Goal: Information Seeking & Learning: Find specific fact

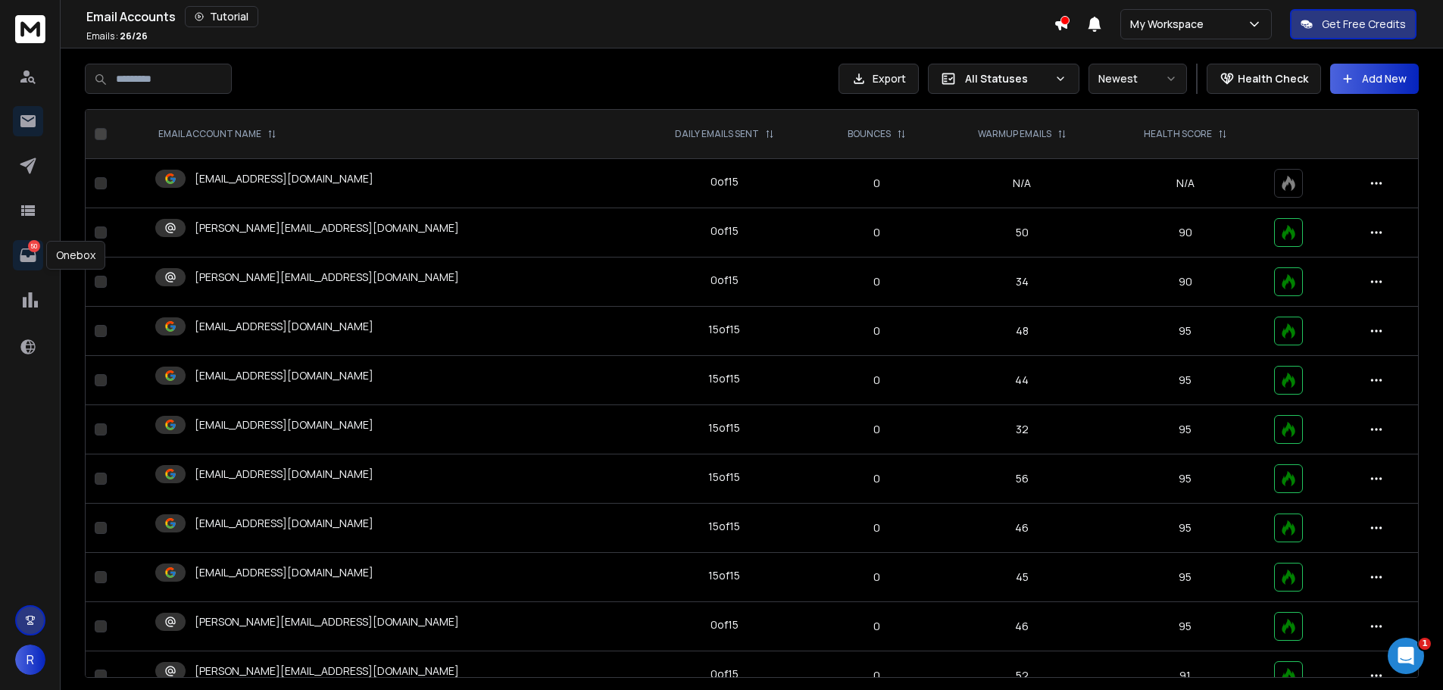
click at [30, 252] on p "50" at bounding box center [34, 246] width 12 height 12
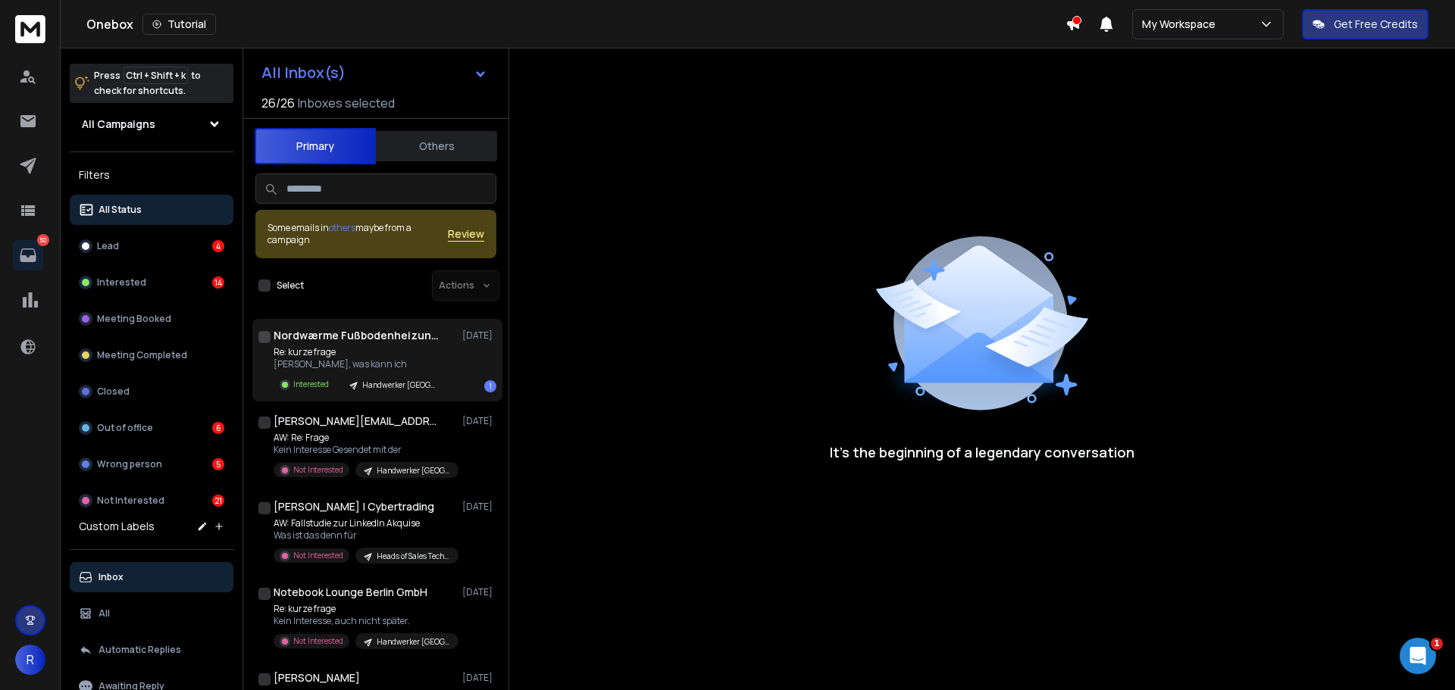
click at [366, 351] on p "Re: kurze frage" at bounding box center [359, 352] width 170 height 12
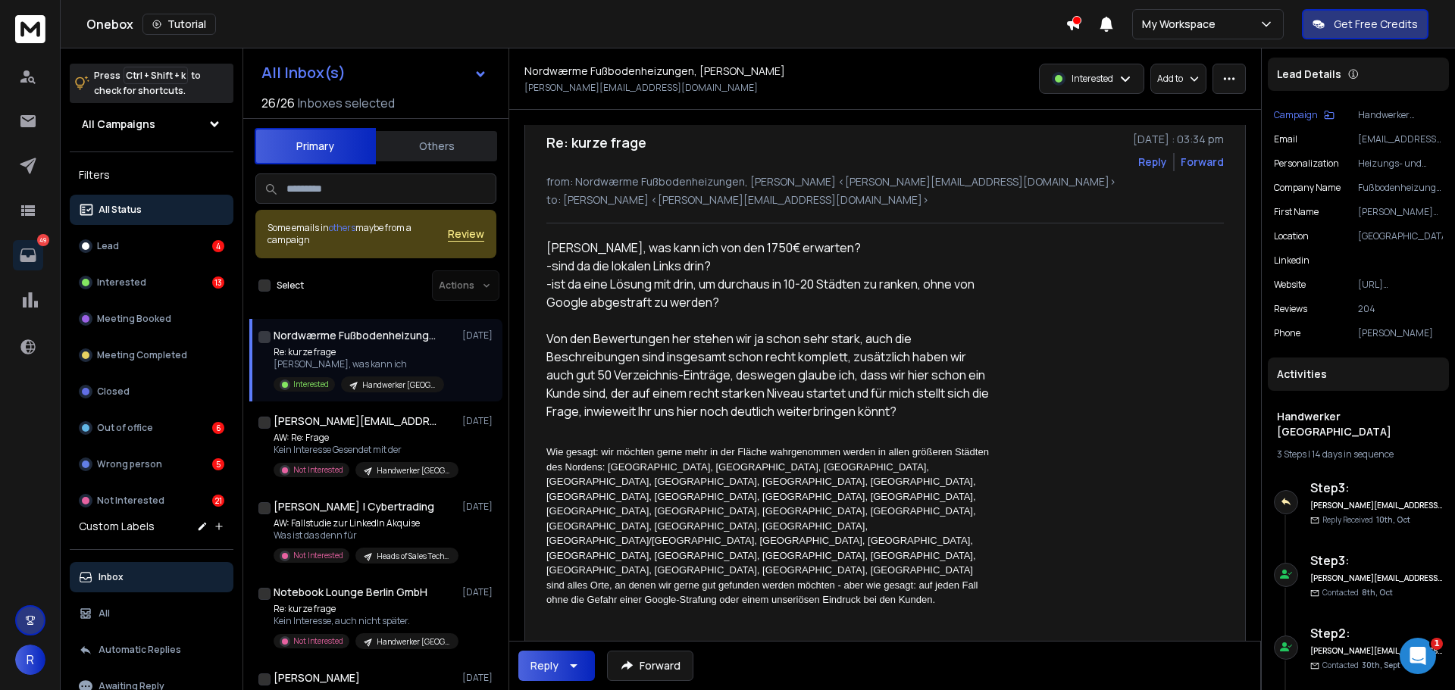
scroll to position [76, 0]
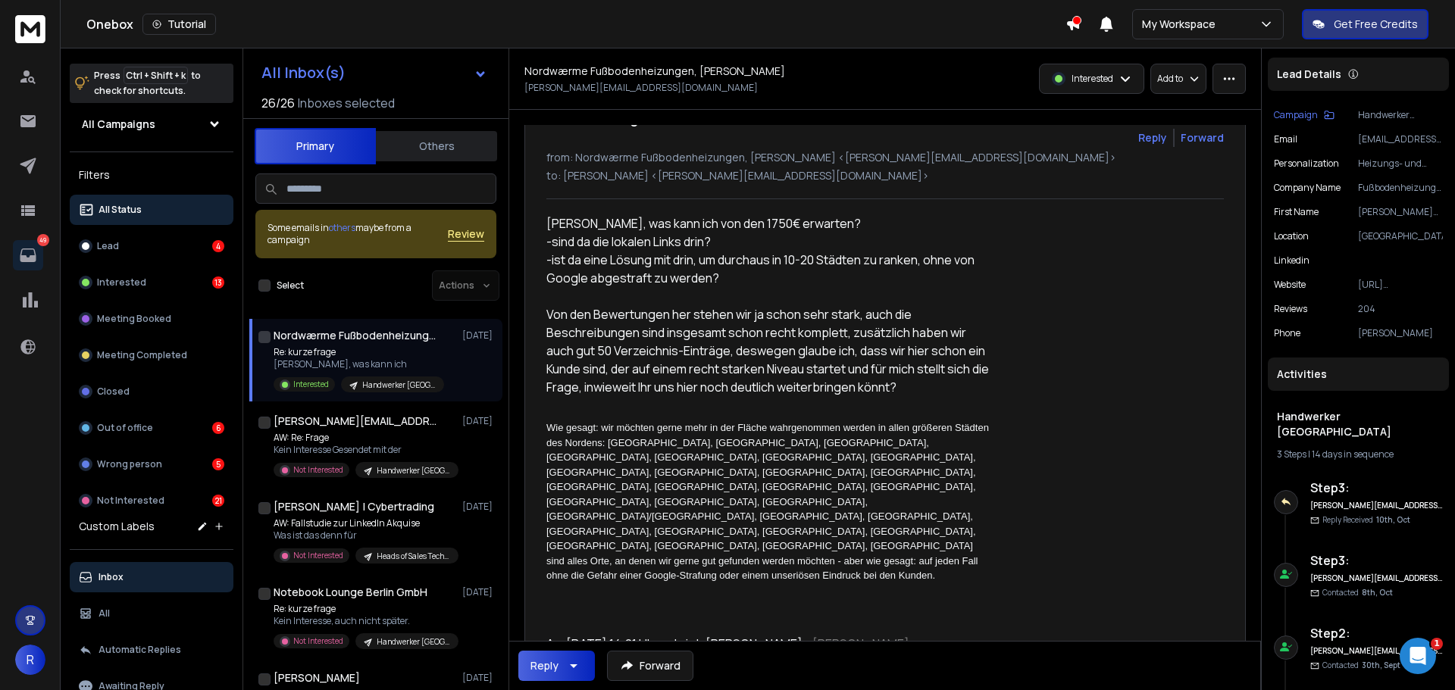
click at [691, 446] on div "Wie gesagt: wir möchten gerne mehr in der Fläche wahrgenommen werden in allen g…" at bounding box center [767, 502] width 442 height 163
copy div "[GEOGRAPHIC_DATA]"
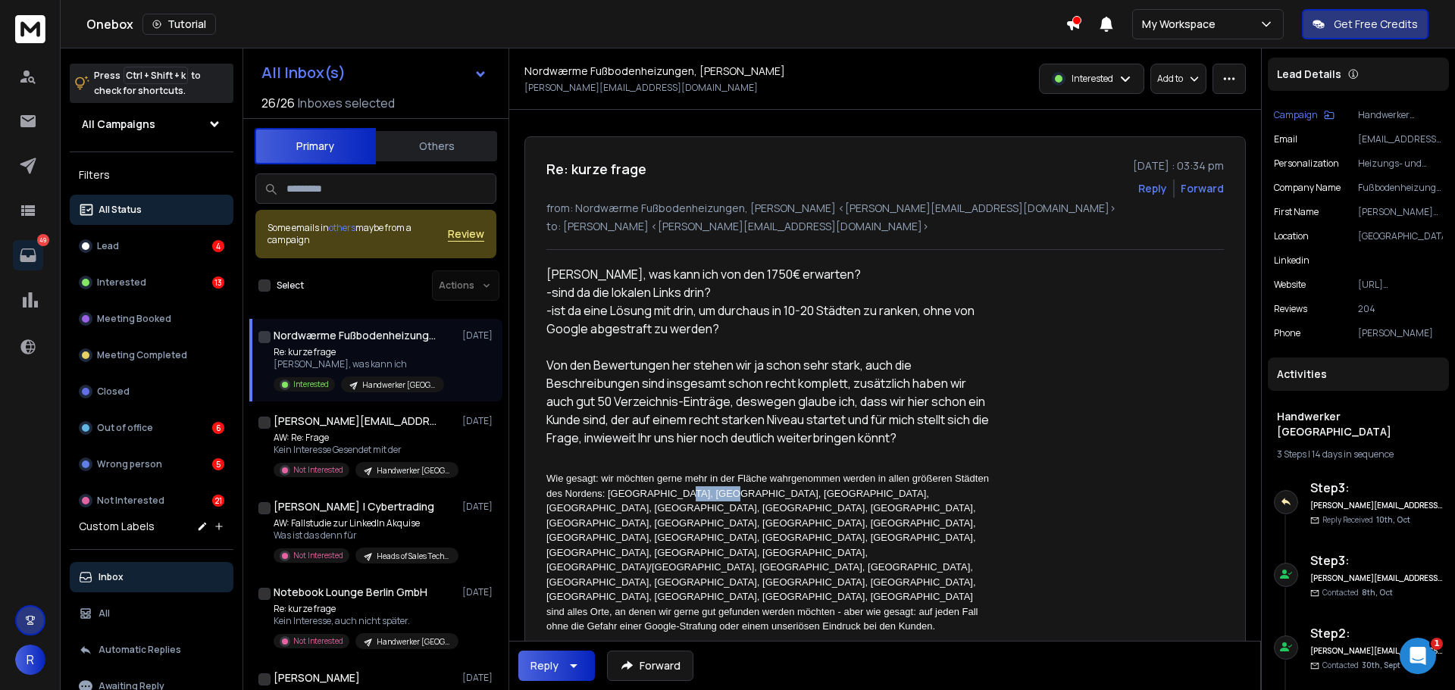
scroll to position [0, 0]
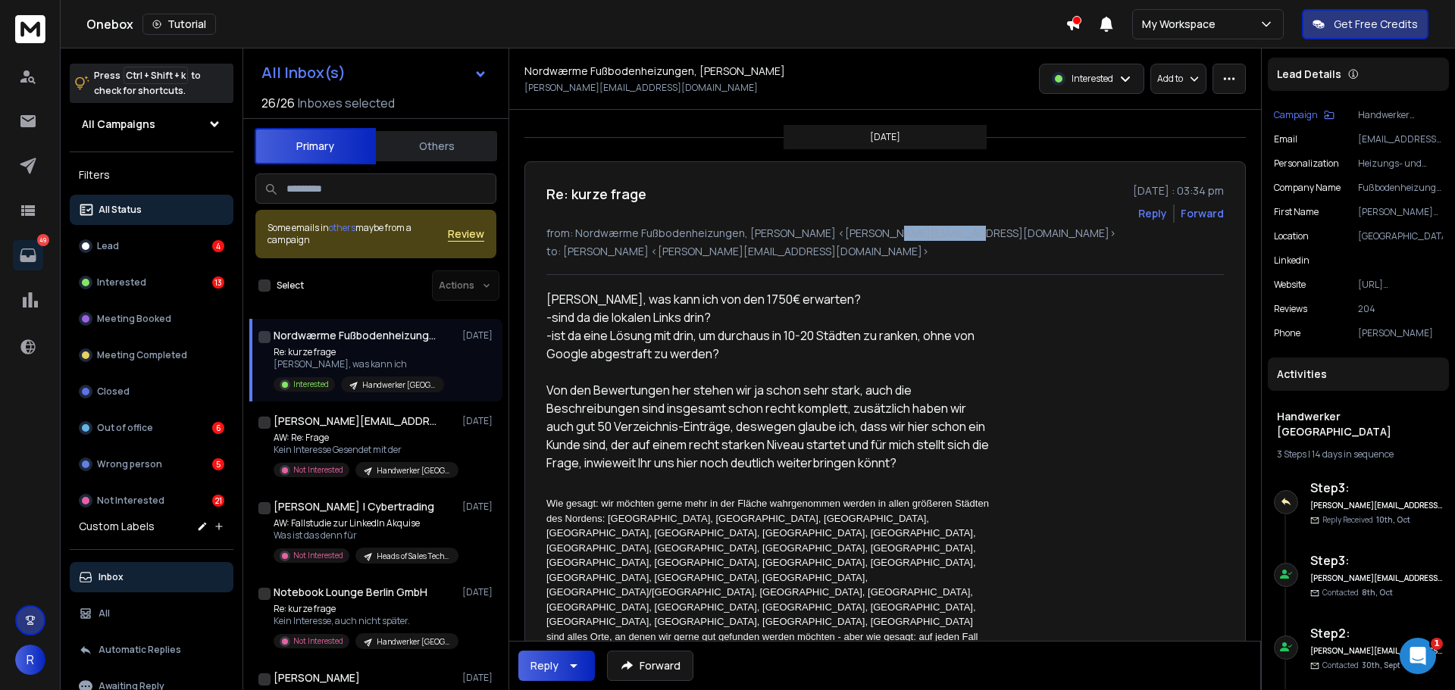
drag, startPoint x: 946, startPoint y: 233, endPoint x: 870, endPoint y: 233, distance: 75.8
click at [870, 233] on p "from: ​Nordwærme Fußbodenheizungen, [PERSON_NAME] <[PERSON_NAME][EMAIL_ADDRESS]…" at bounding box center [884, 233] width 677 height 15
copy p "[DOMAIN_NAME]"
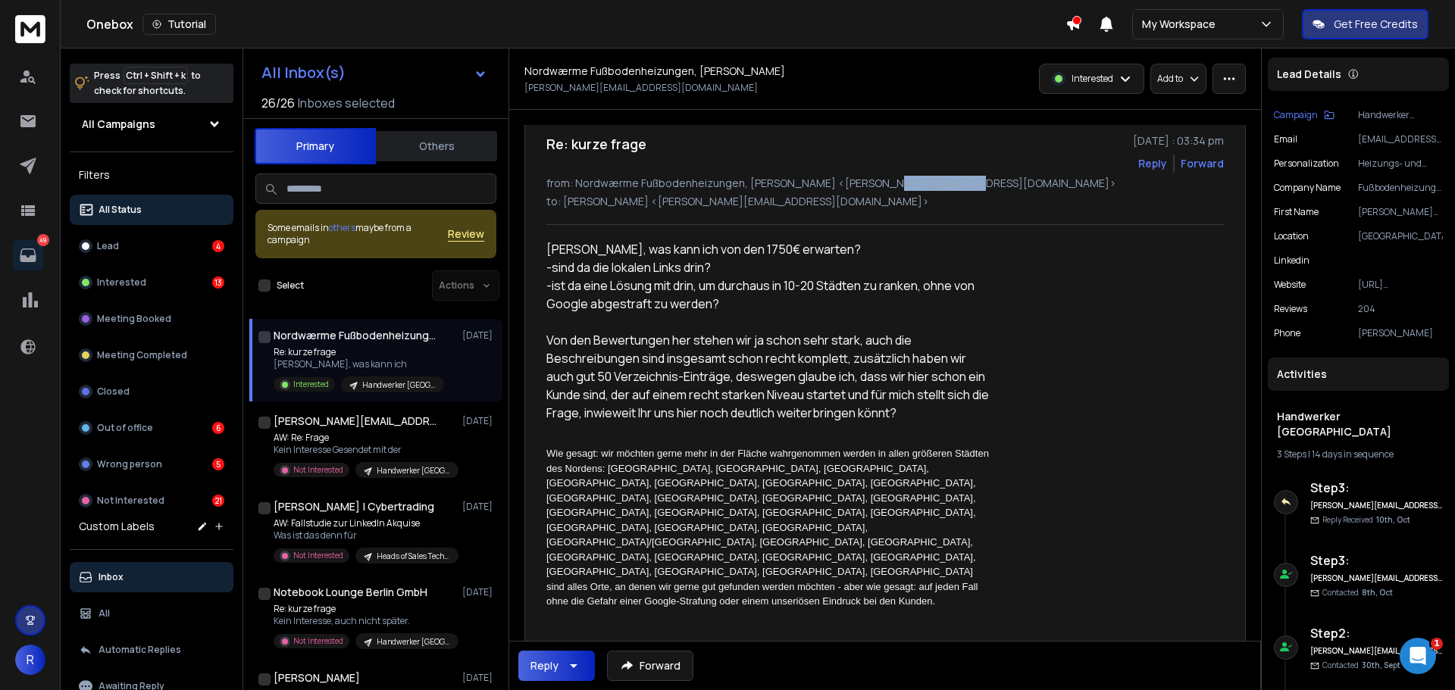
scroll to position [76, 0]
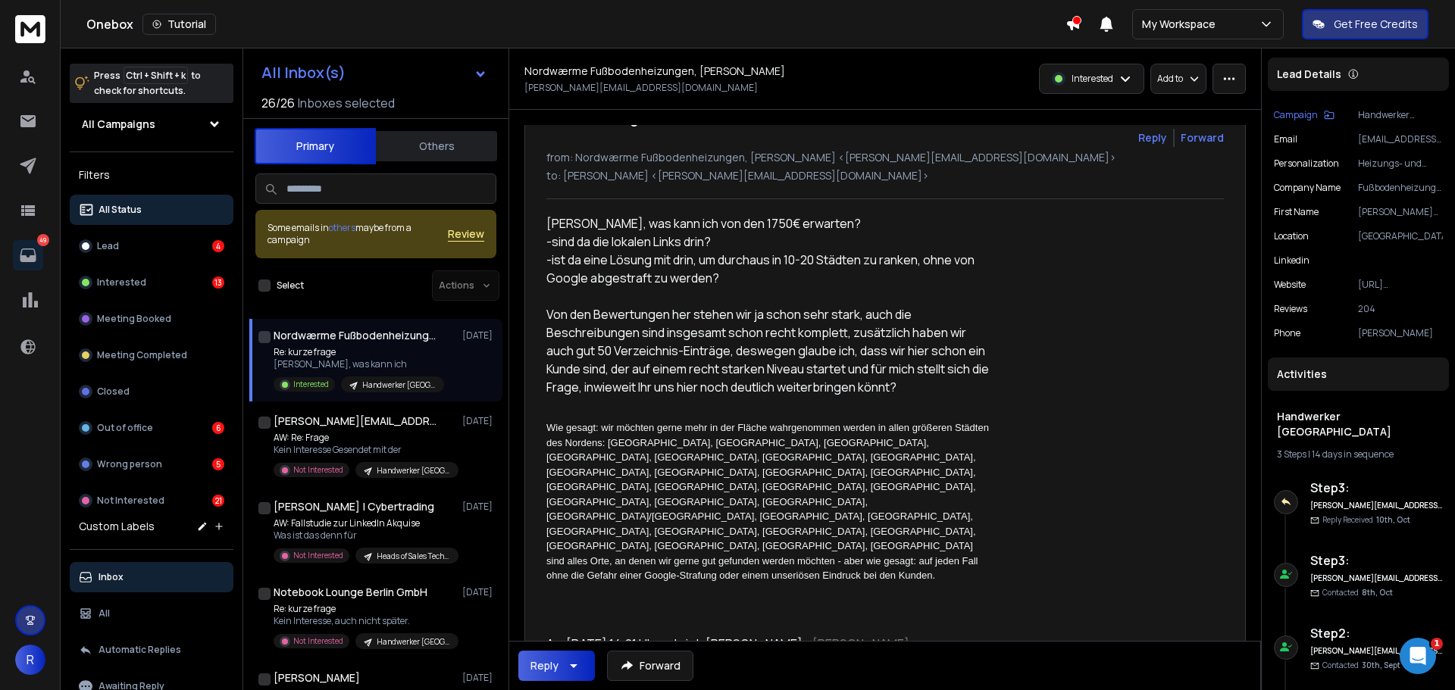
click at [644, 439] on div "Wie gesagt: wir möchten gerne mehr in der Fläche wahrgenommen werden in allen g…" at bounding box center [767, 502] width 442 height 163
copy div "[GEOGRAPHIC_DATA]"
click at [756, 475] on div "Wie gesagt: wir möchten gerne mehr in der Fläche wahrgenommen werden in allen g…" at bounding box center [767, 502] width 442 height 163
click at [757, 475] on div "Wie gesagt: wir möchten gerne mehr in der Fläche wahrgenommen werden in allen g…" at bounding box center [767, 502] width 442 height 163
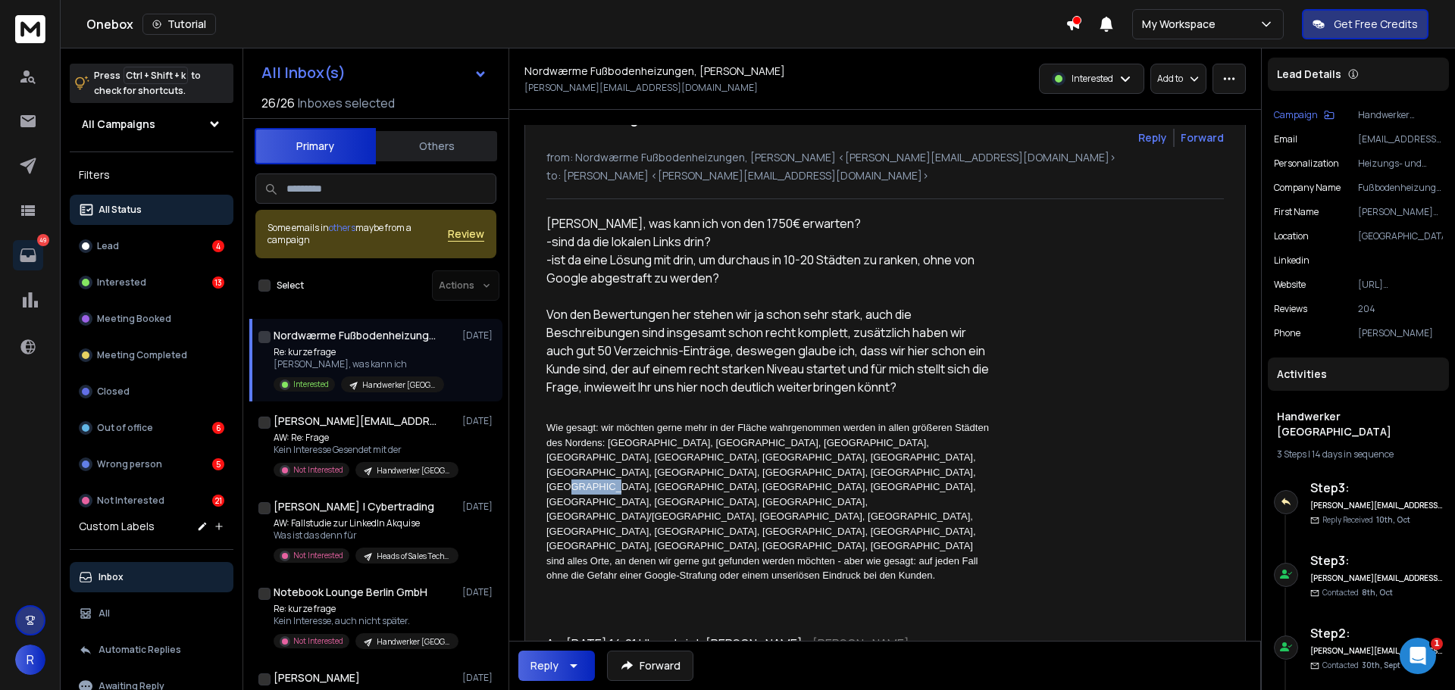
copy div "Buchholz"
click at [904, 472] on div "Wie gesagt: wir möchten gerne mehr in der Fläche wahrgenommen werden in allen g…" at bounding box center [767, 502] width 442 height 163
click at [906, 472] on div "Wie gesagt: wir möchten gerne mehr in der Fläche wahrgenommen werden in allen g…" at bounding box center [767, 502] width 442 height 163
copy div "Trittau"
click at [837, 442] on div "Wie gesagt: wir möchten gerne mehr in der Fläche wahrgenommen werden in allen g…" at bounding box center [767, 502] width 442 height 163
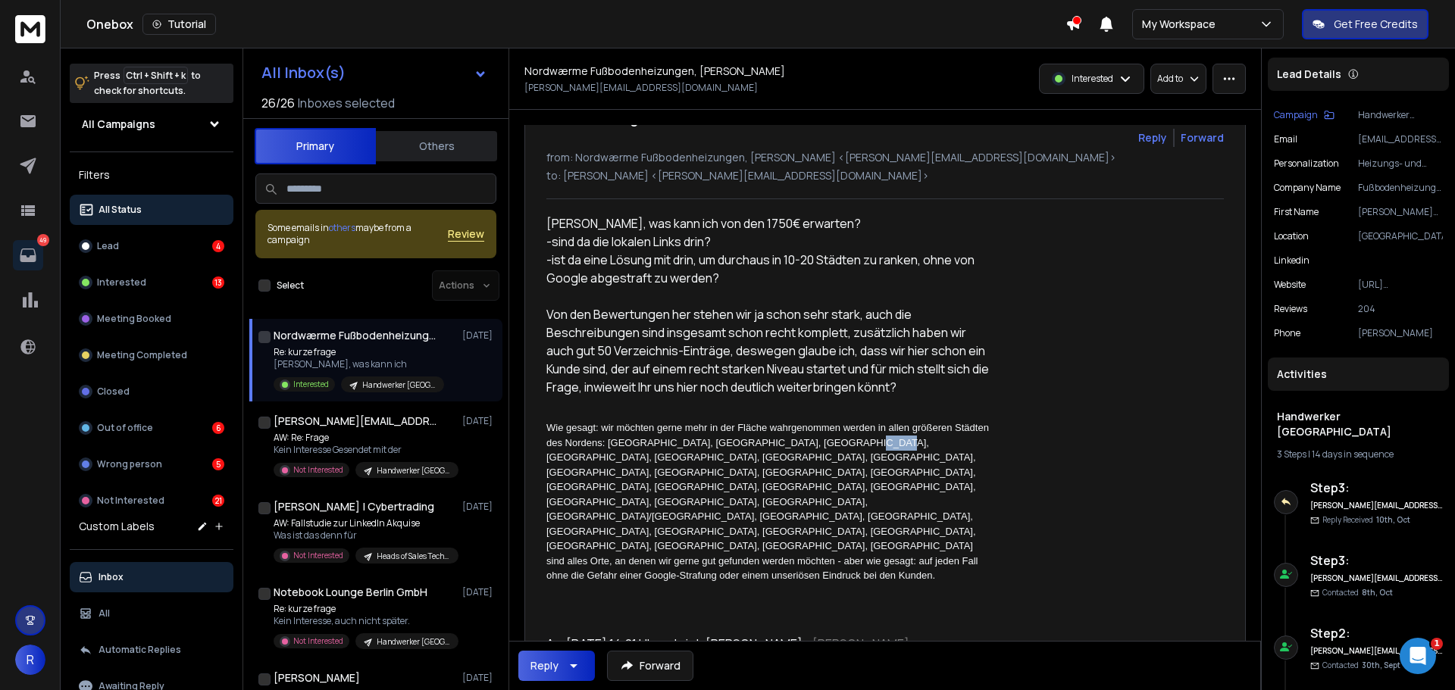
click at [837, 442] on div "Wie gesagt: wir möchten gerne mehr in der Fläche wahrgenommen werden in allen g…" at bounding box center [767, 502] width 442 height 163
copy div "Husum"
click at [591, 471] on div "Wie gesagt: wir möchten gerne mehr in der Fläche wahrgenommen werden in allen g…" at bounding box center [767, 502] width 442 height 163
copy div "Celle"
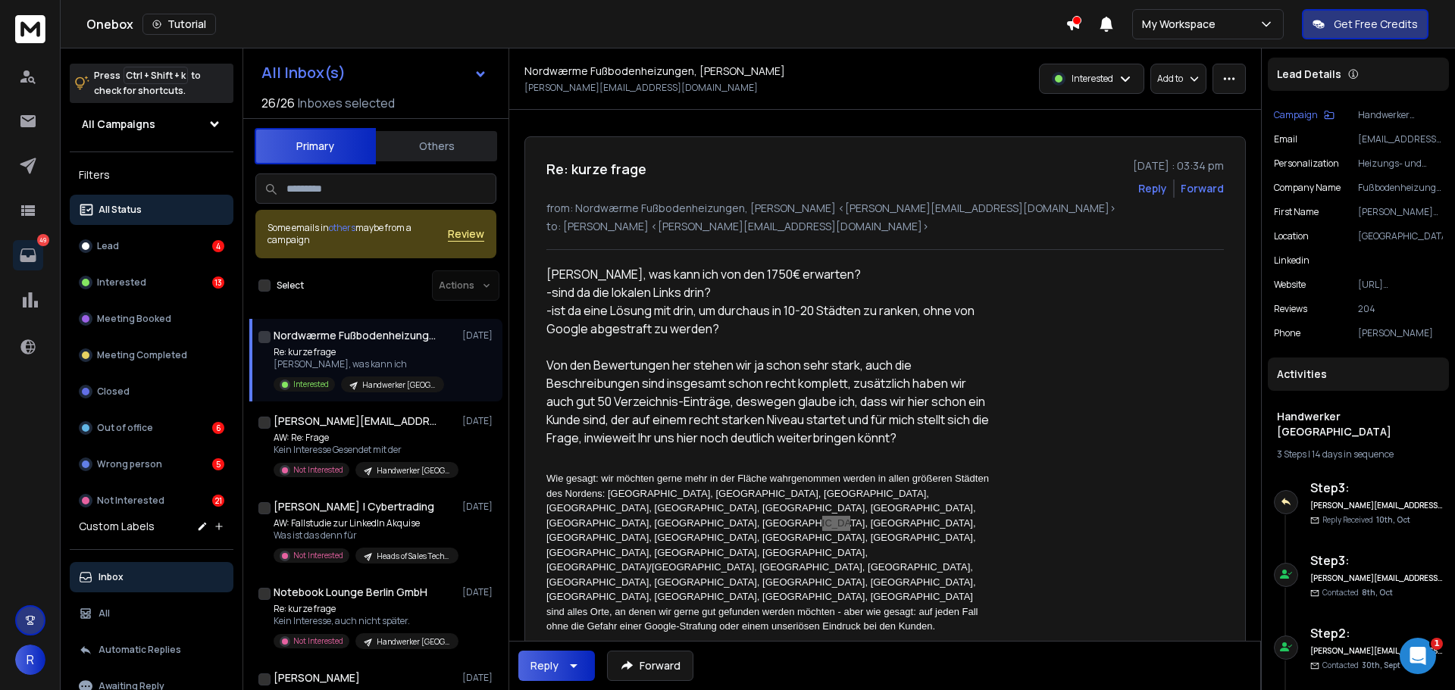
scroll to position [0, 0]
